Goal: Check status: Check status

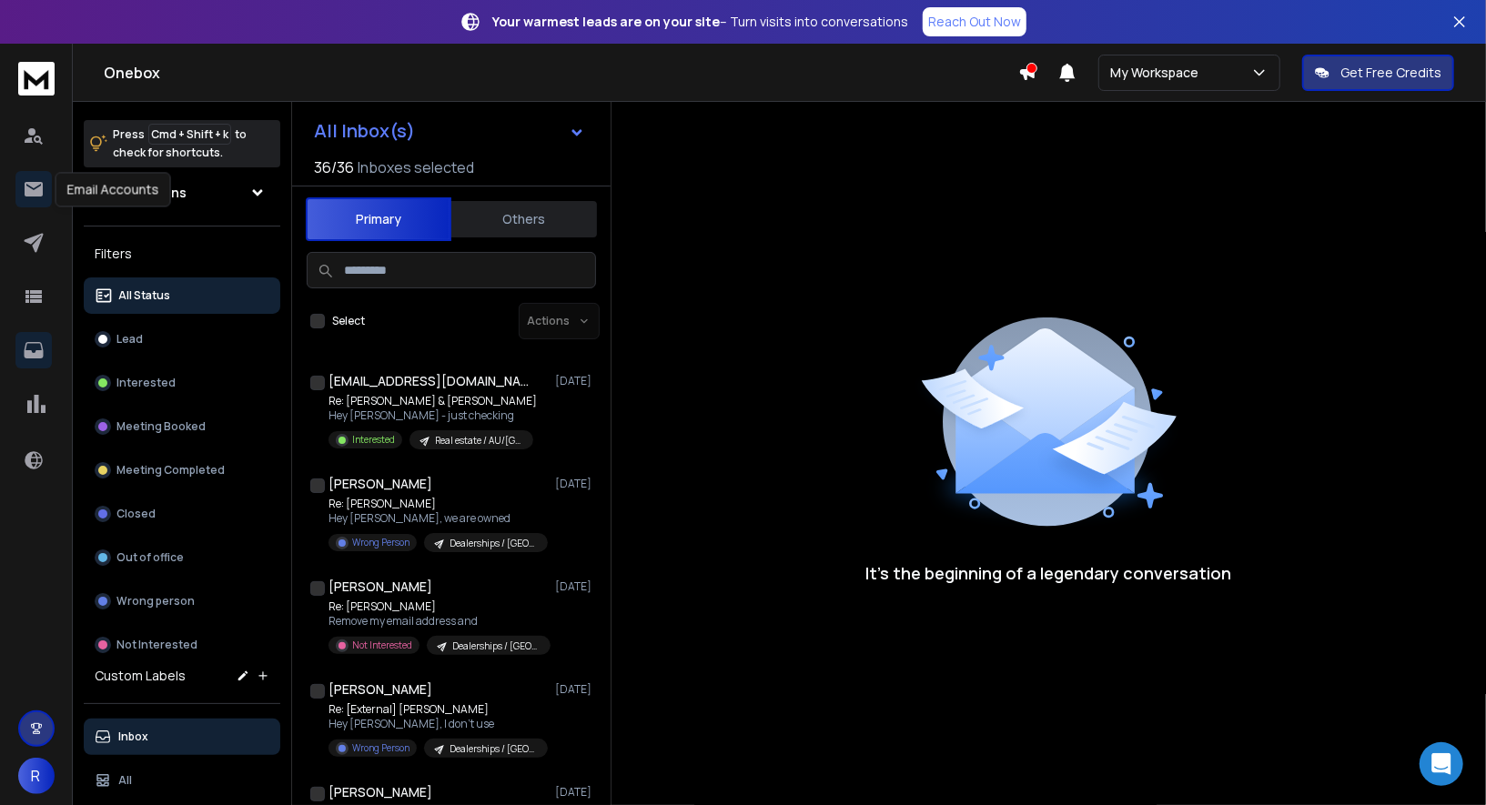
click at [37, 189] on icon at bounding box center [34, 189] width 18 height 15
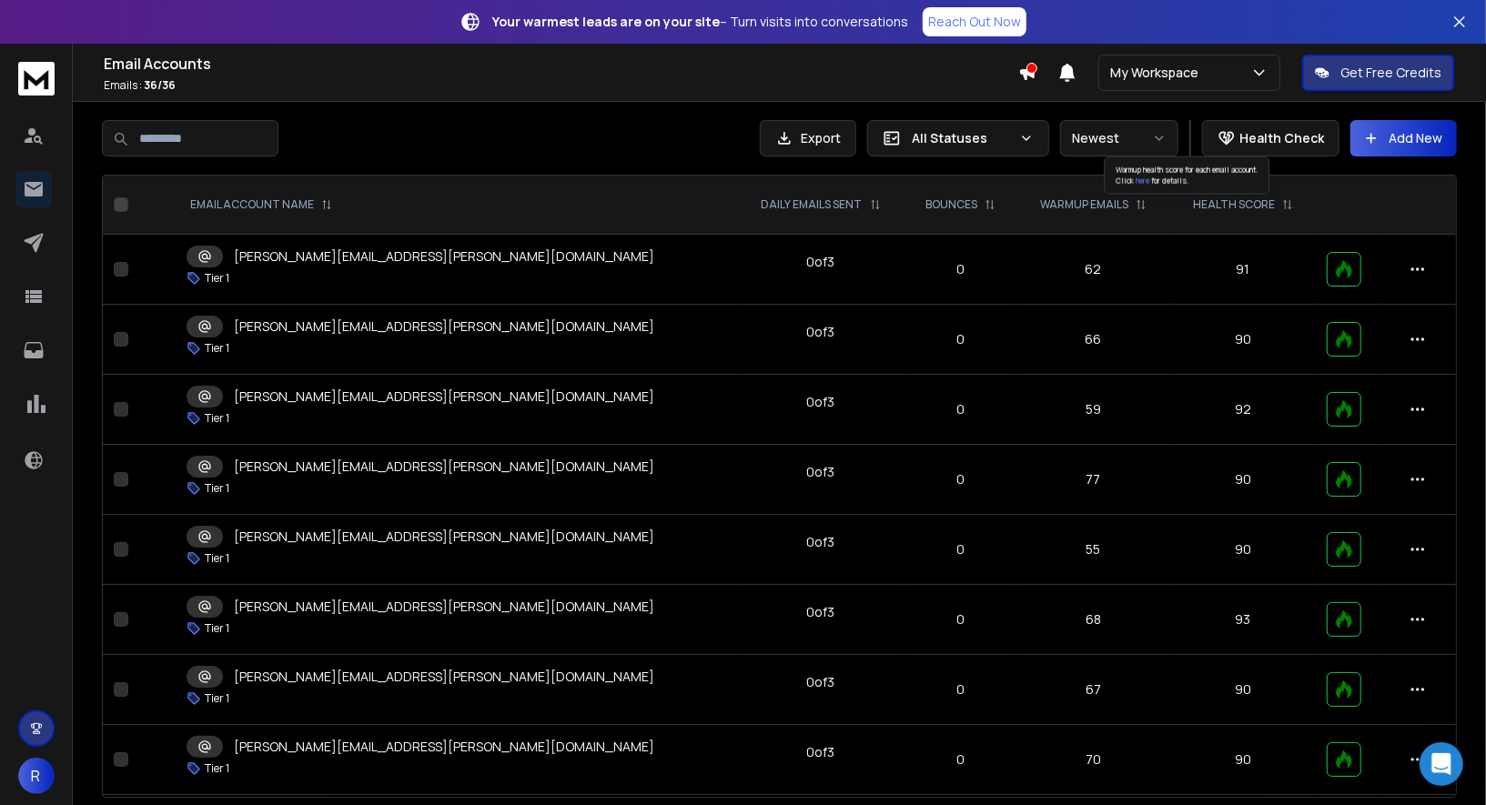
click at [1195, 204] on p "HEALTH SCORE" at bounding box center [1234, 204] width 82 height 15
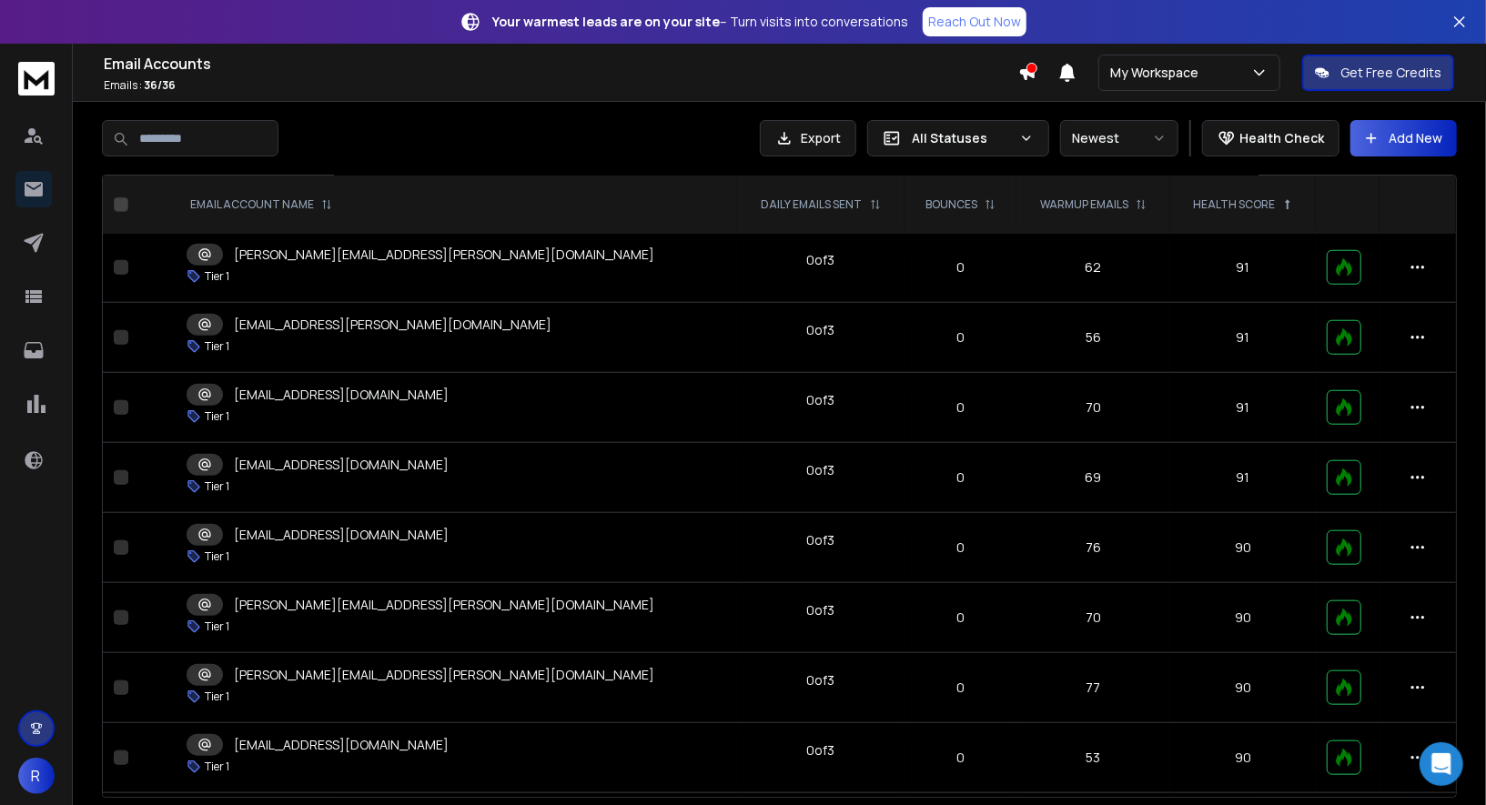
scroll to position [1956, 0]
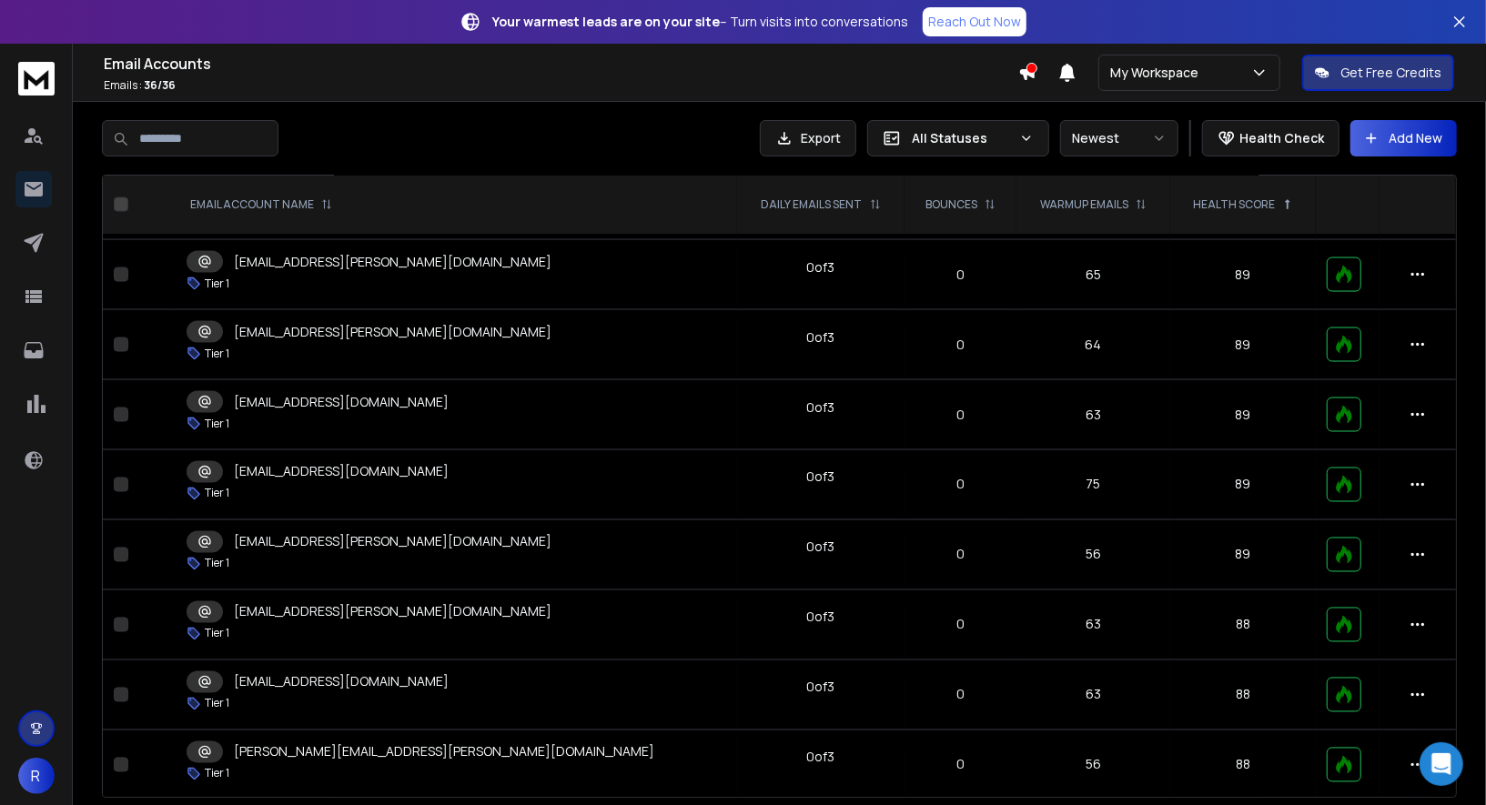
click at [1018, 618] on td "63" at bounding box center [1092, 625] width 153 height 70
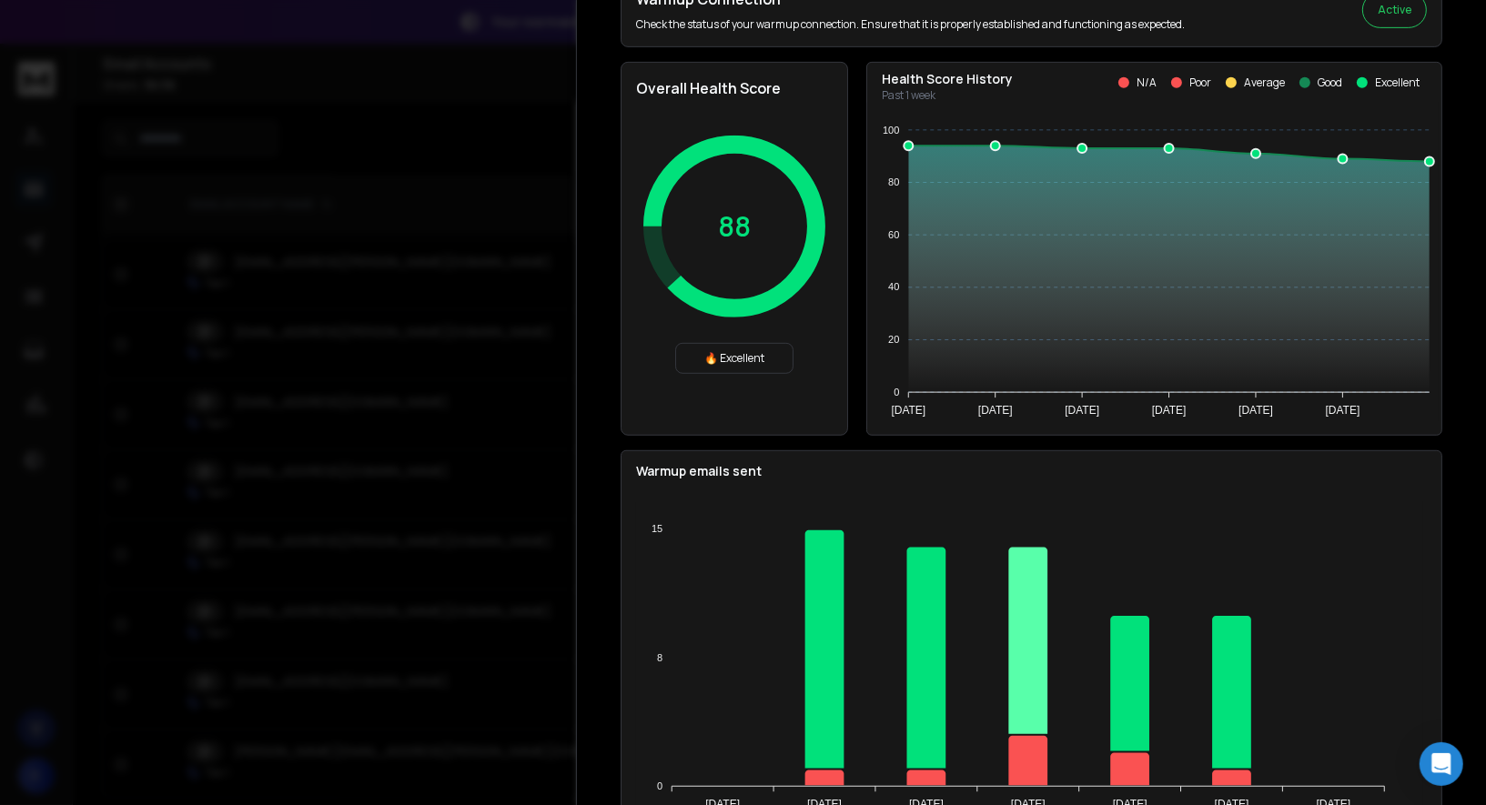
scroll to position [633, 0]
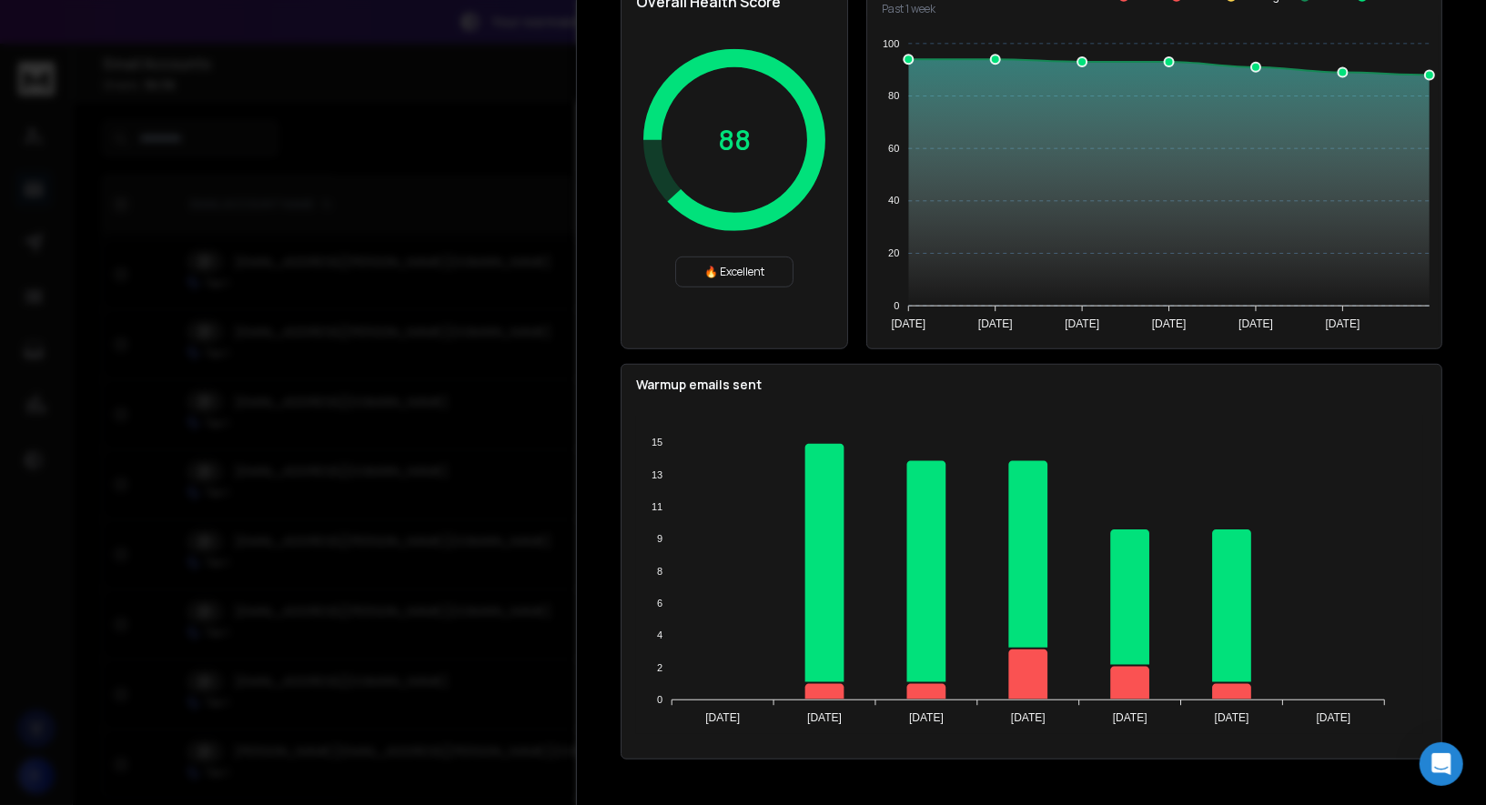
click at [408, 609] on div at bounding box center [743, 402] width 1486 height 805
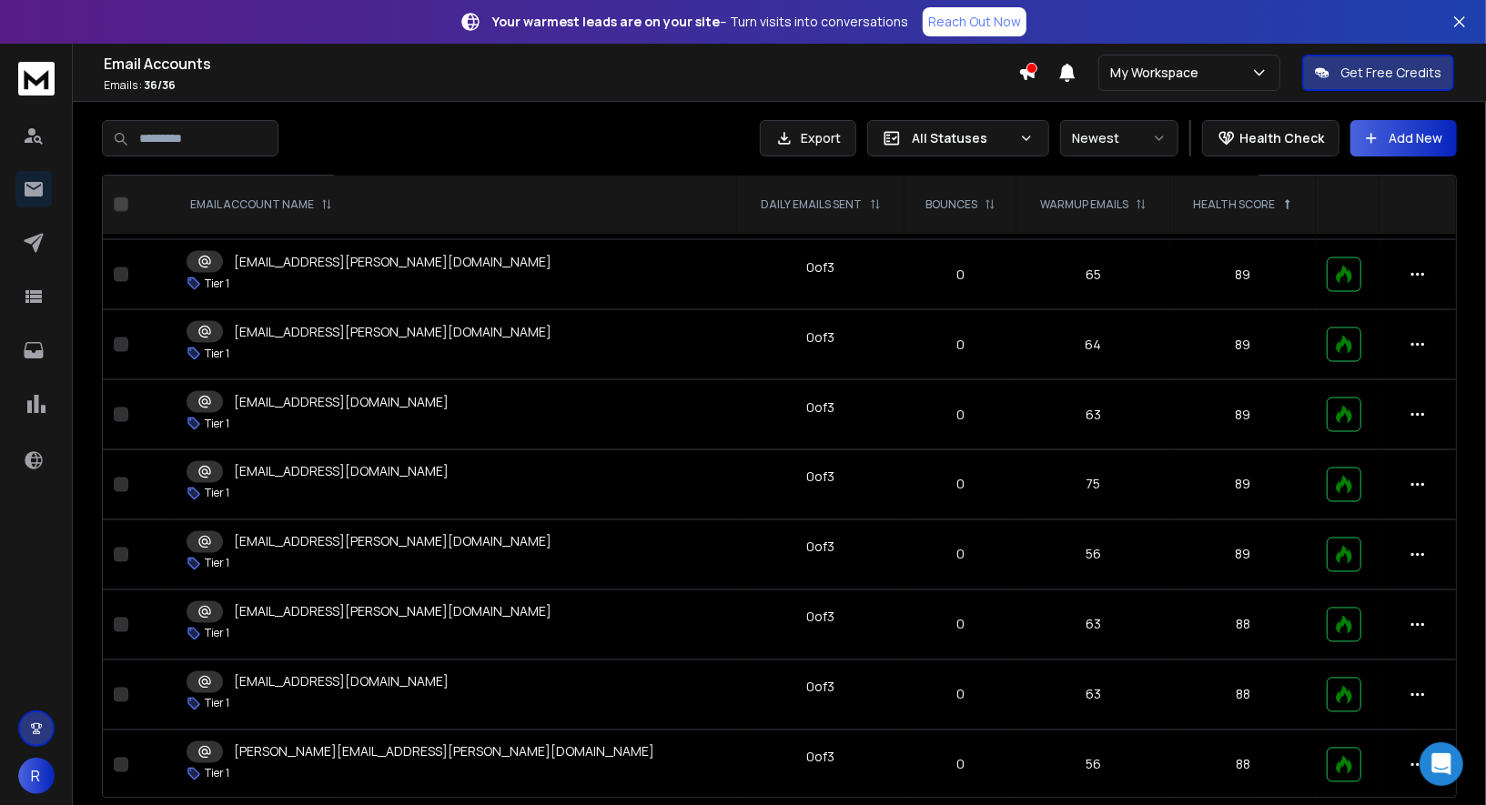
click at [1058, 748] on td "56" at bounding box center [1092, 766] width 153 height 70
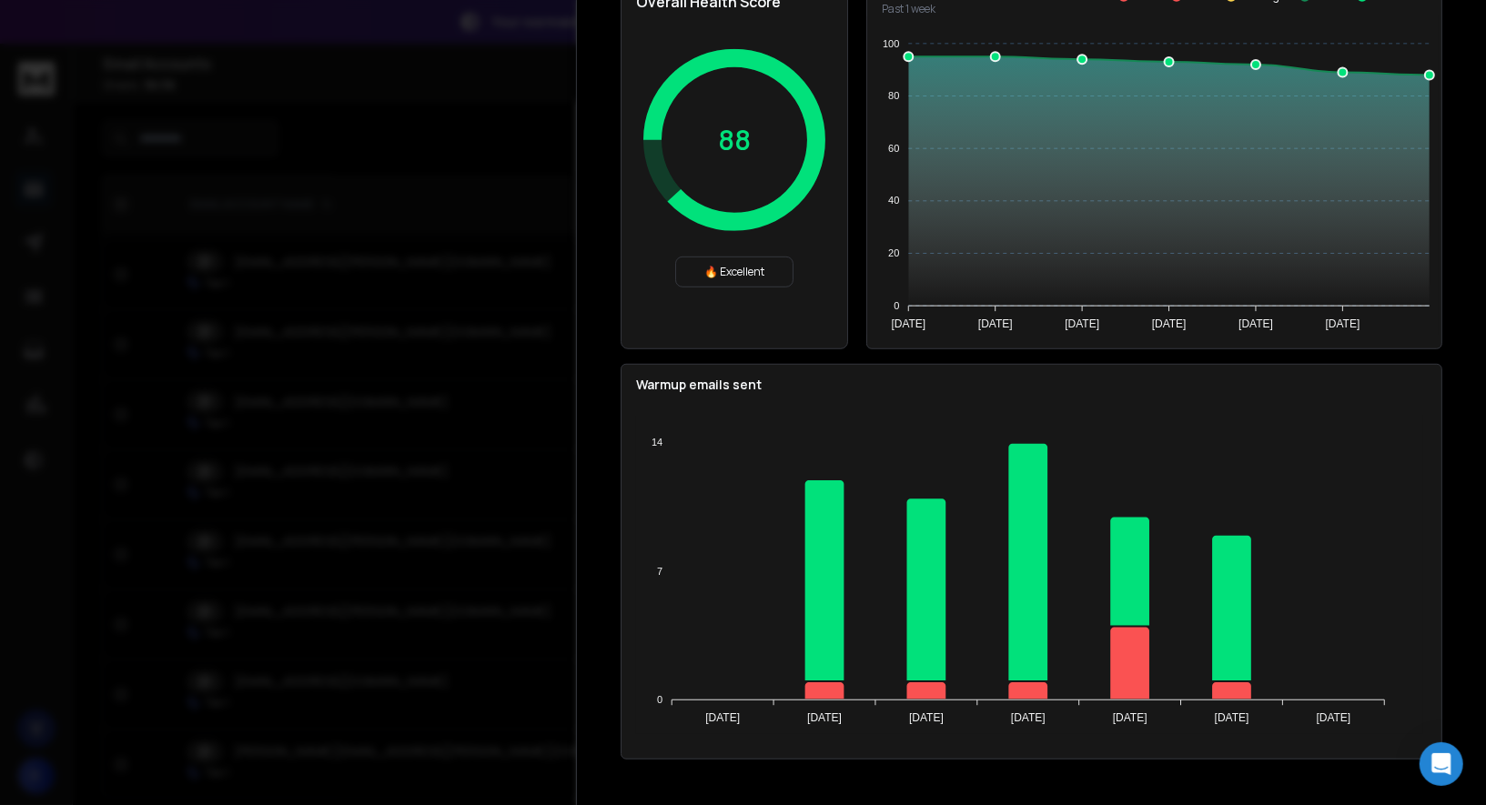
click at [499, 546] on div at bounding box center [743, 402] width 1486 height 805
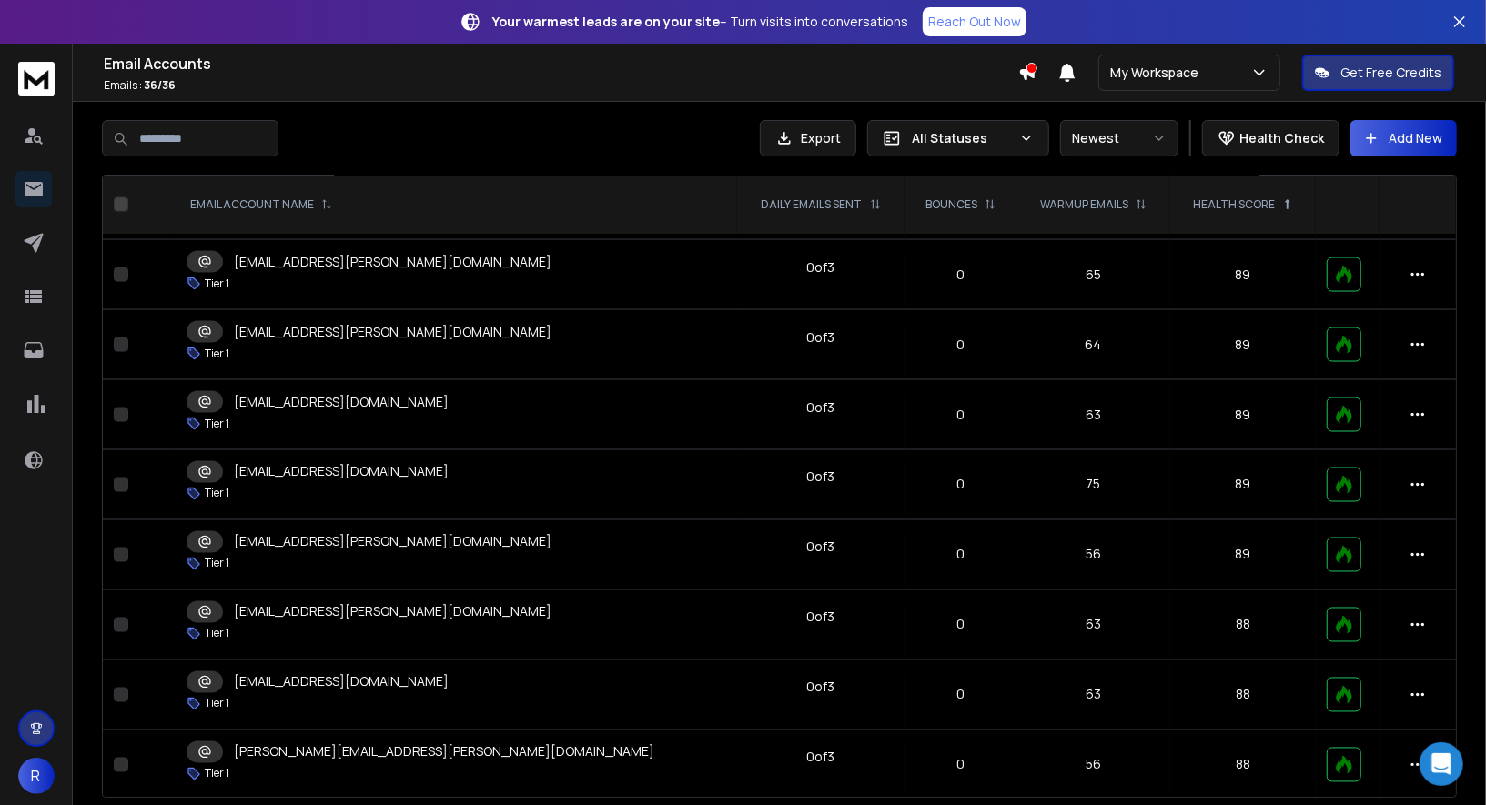
click at [1066, 688] on td "63" at bounding box center [1092, 695] width 153 height 70
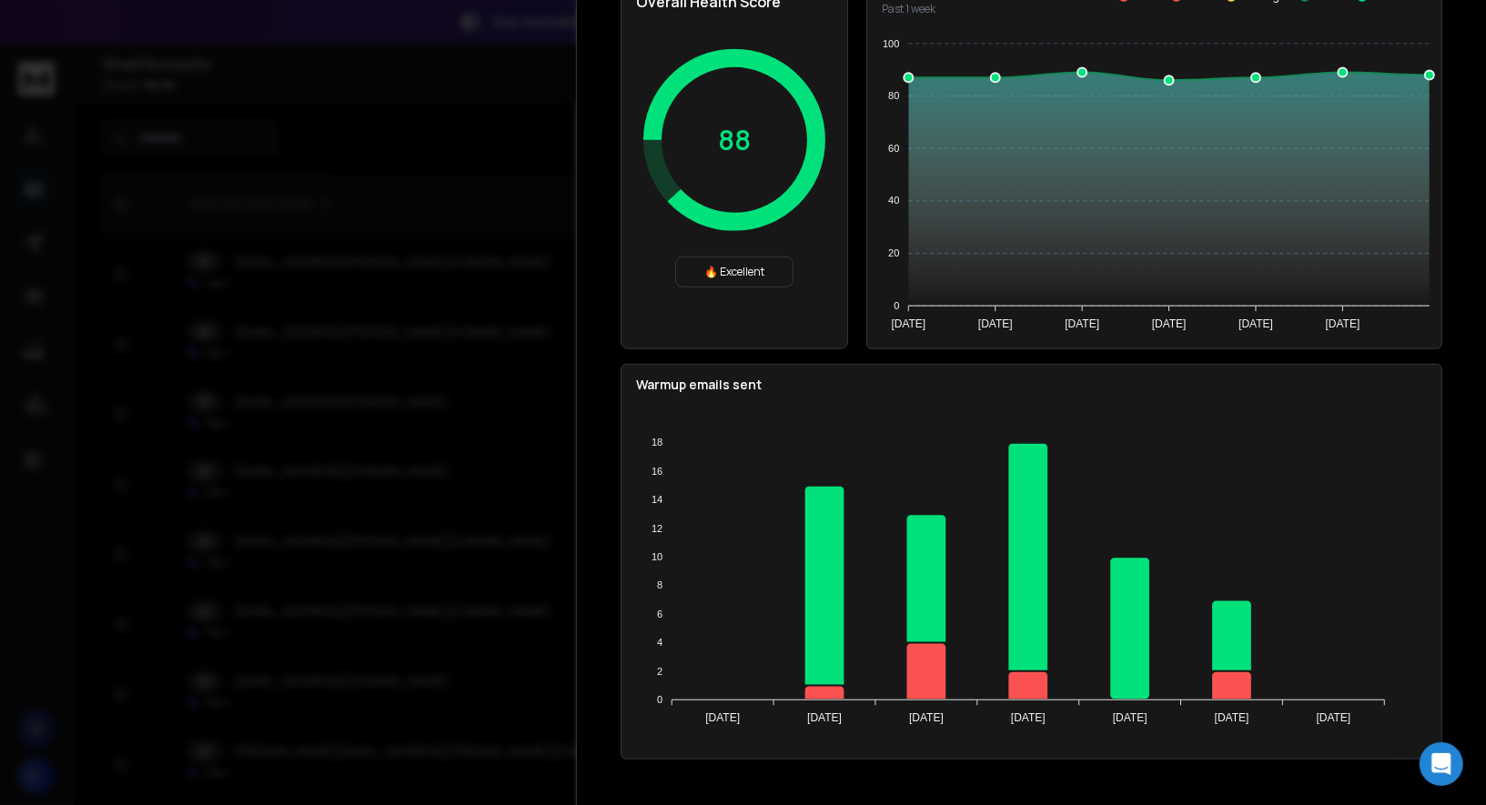
click at [419, 489] on div at bounding box center [743, 402] width 1486 height 805
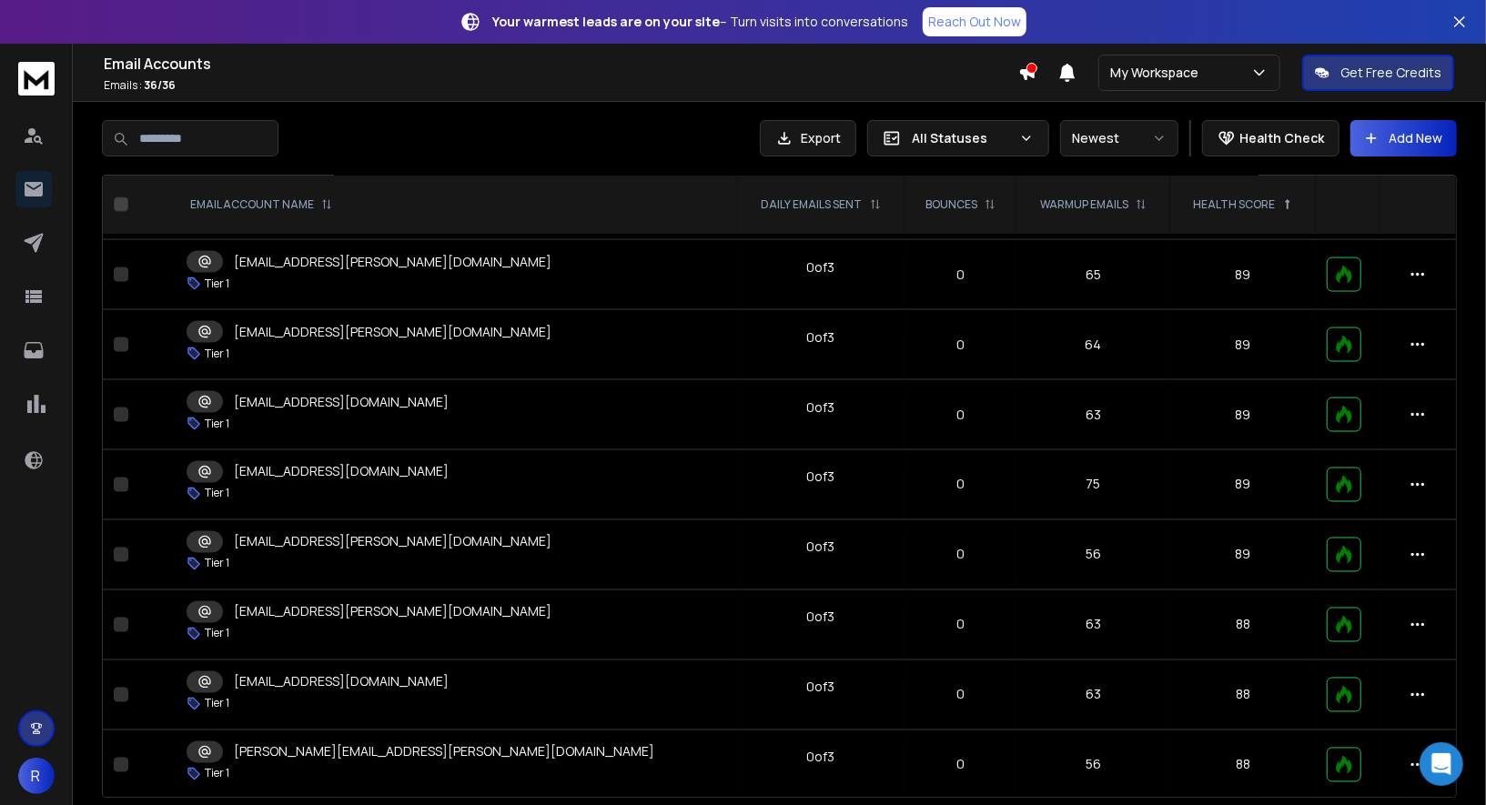
scroll to position [1527, 0]
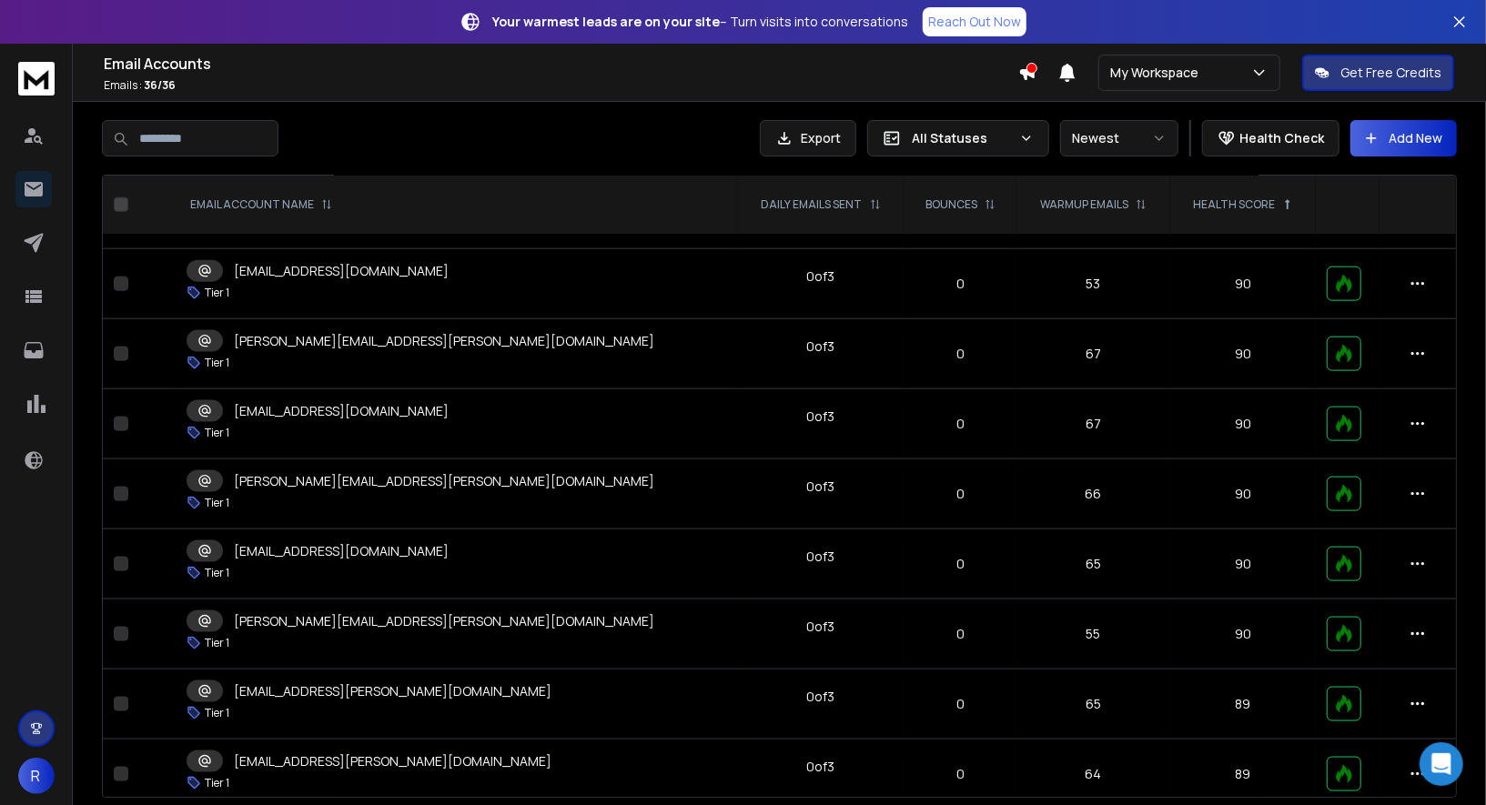
click at [1021, 509] on td "66" at bounding box center [1092, 494] width 153 height 70
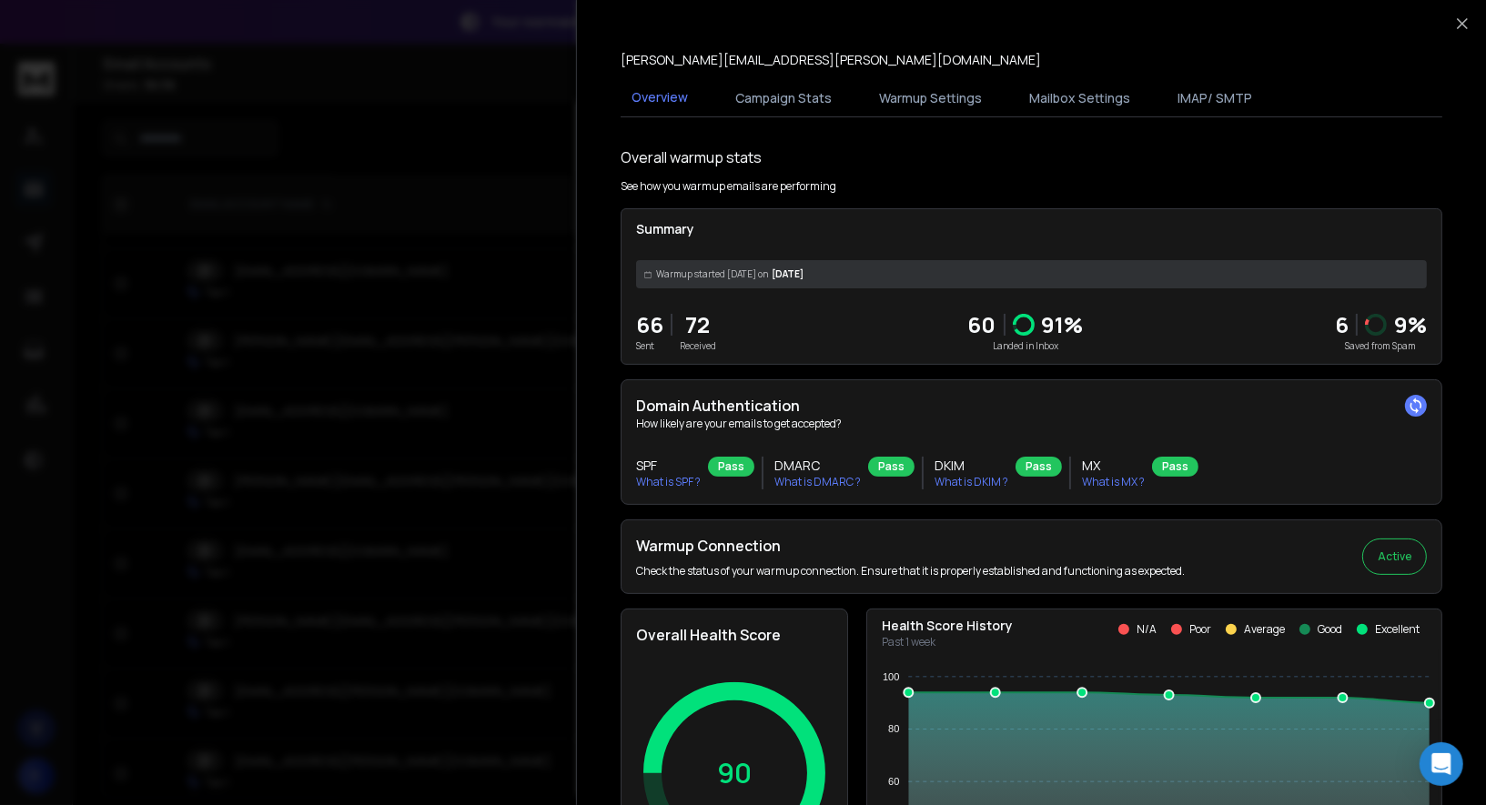
scroll to position [633, 0]
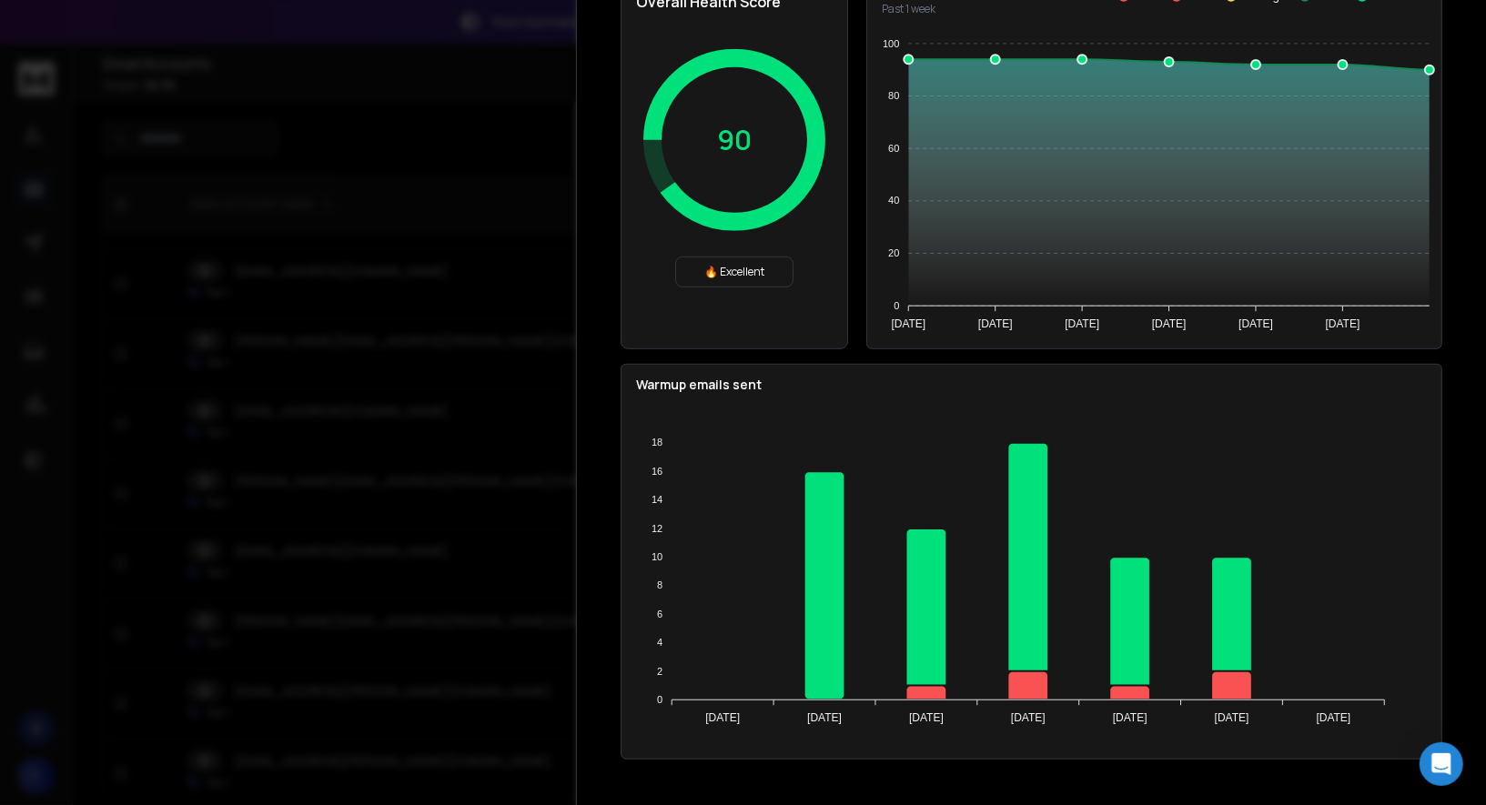
click at [455, 505] on div at bounding box center [743, 402] width 1486 height 805
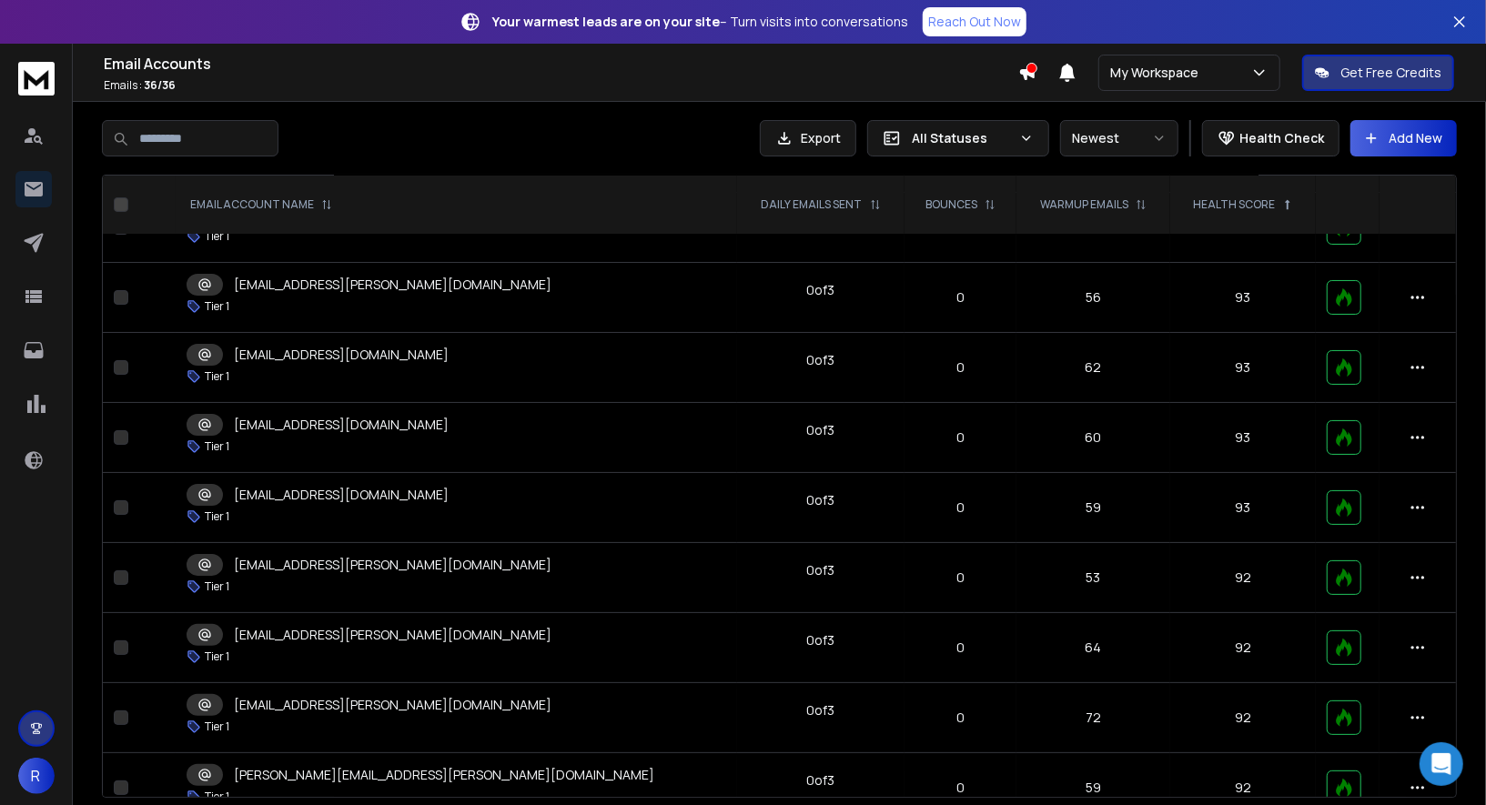
scroll to position [0, 0]
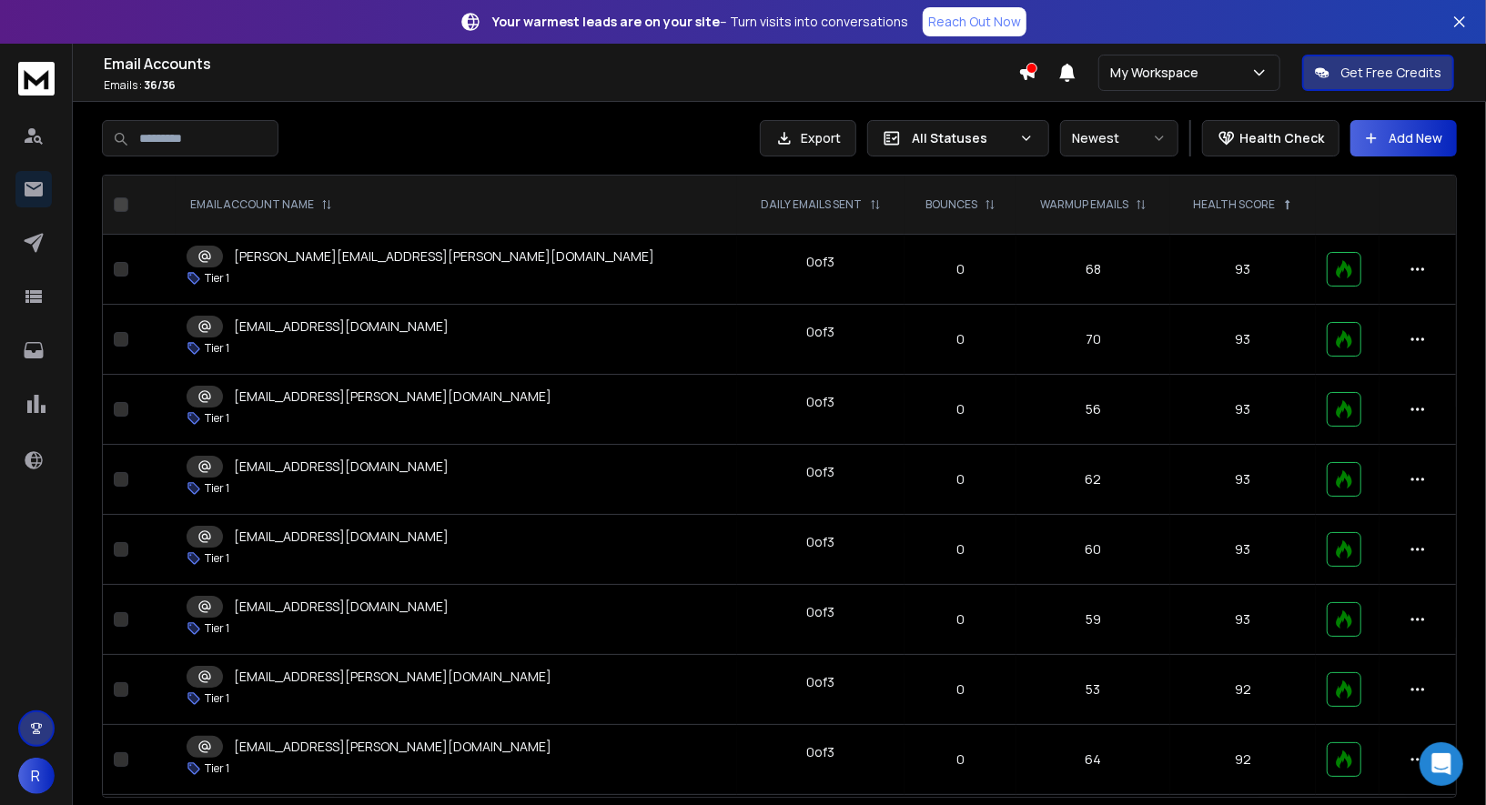
click at [1101, 280] on td "68" at bounding box center [1092, 270] width 153 height 70
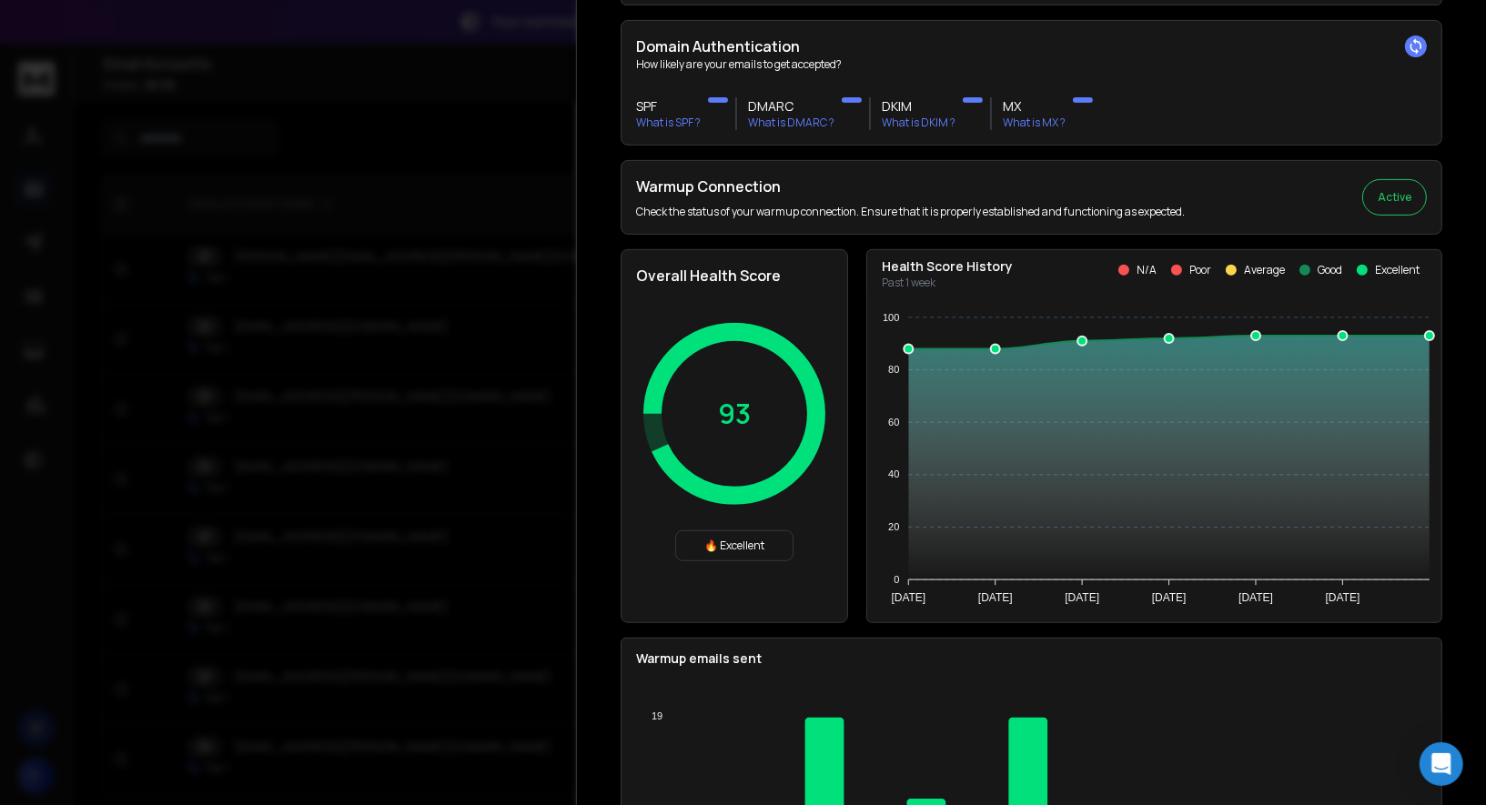
scroll to position [633, 0]
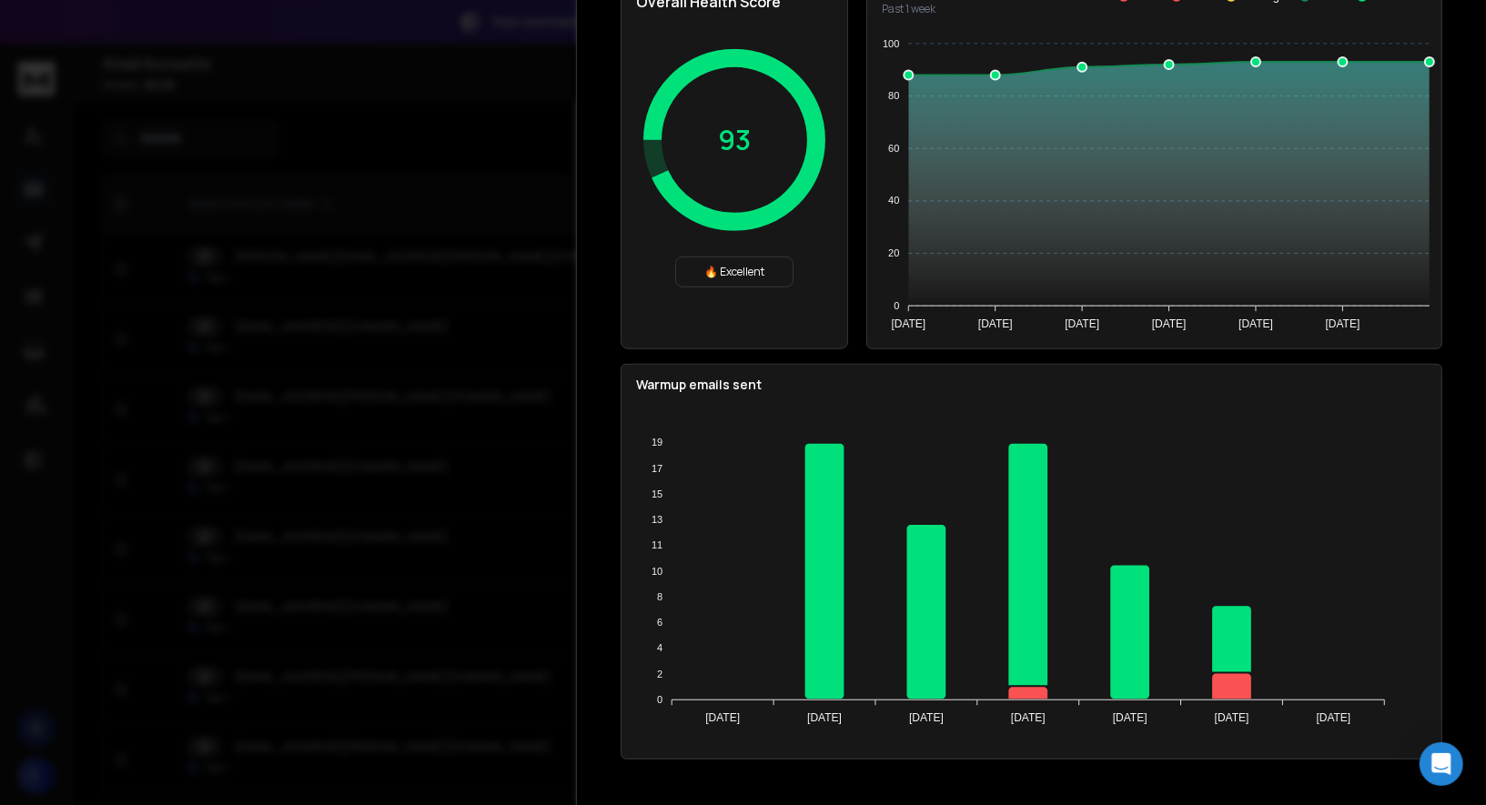
click at [479, 554] on div at bounding box center [743, 402] width 1486 height 805
